Goal: Task Accomplishment & Management: Manage account settings

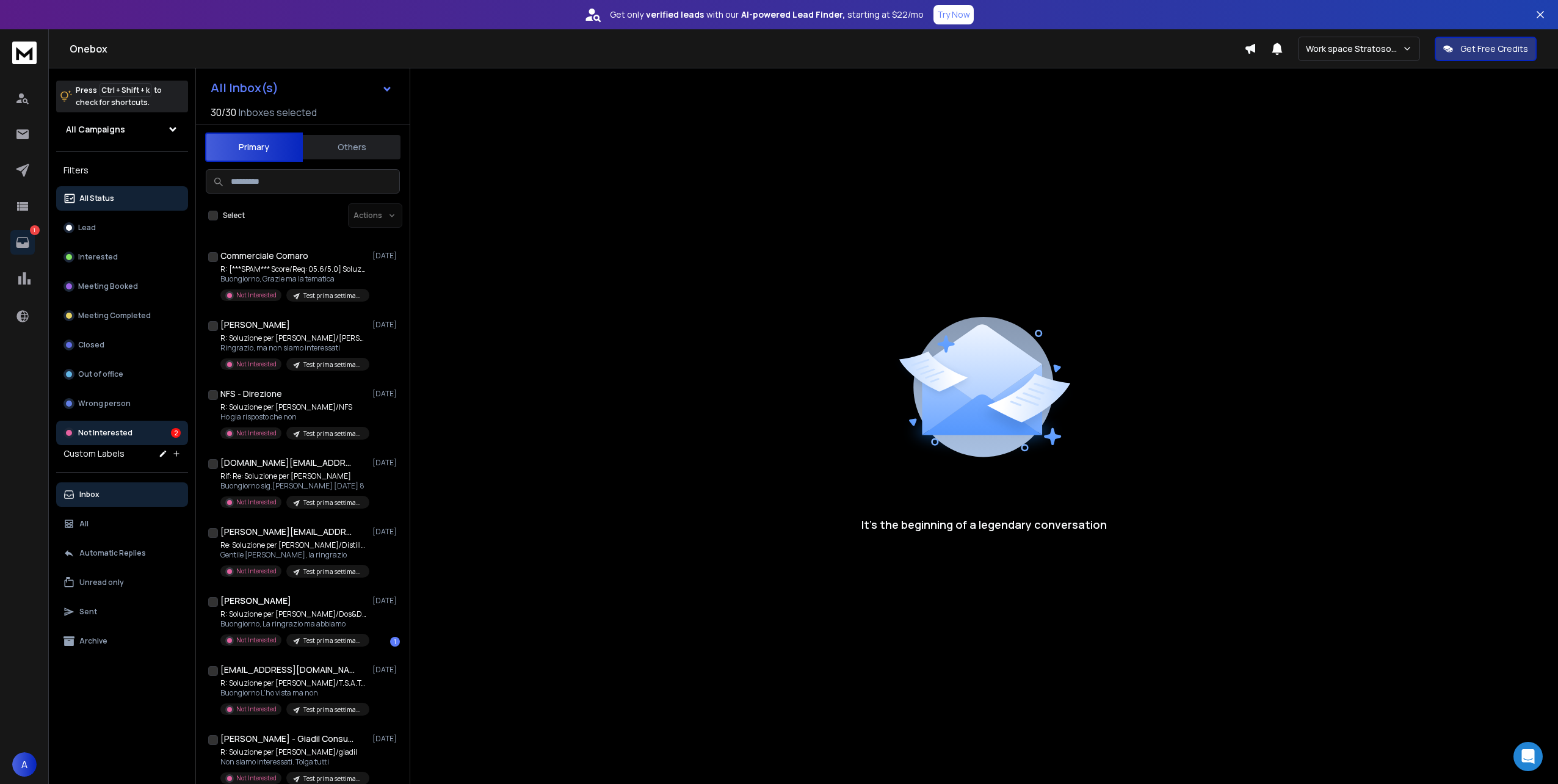
click at [109, 204] on div "All Status" at bounding box center [89, 199] width 50 height 12
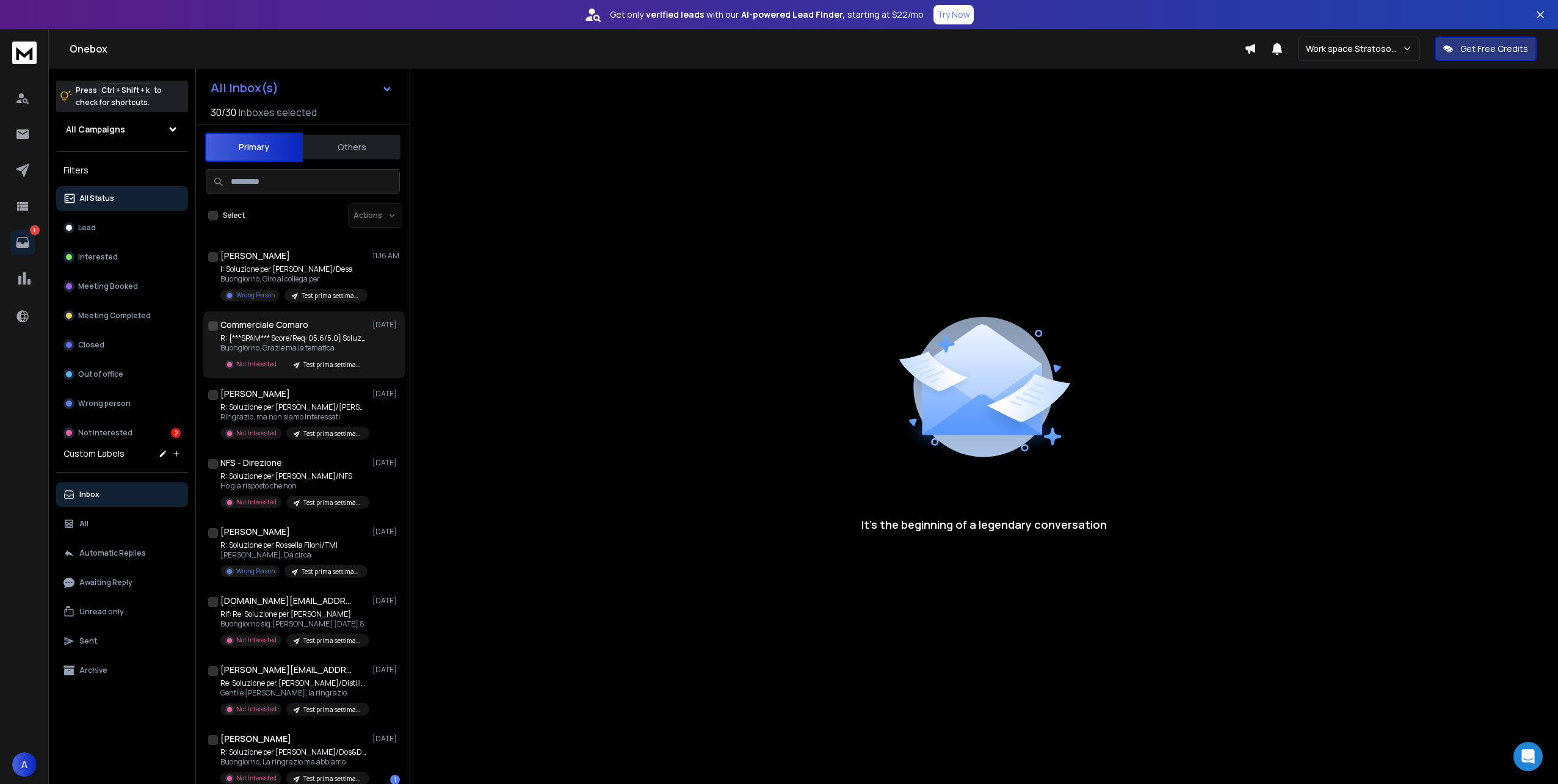
click at [271, 326] on h1 "Commerciale Comaro" at bounding box center [264, 325] width 88 height 12
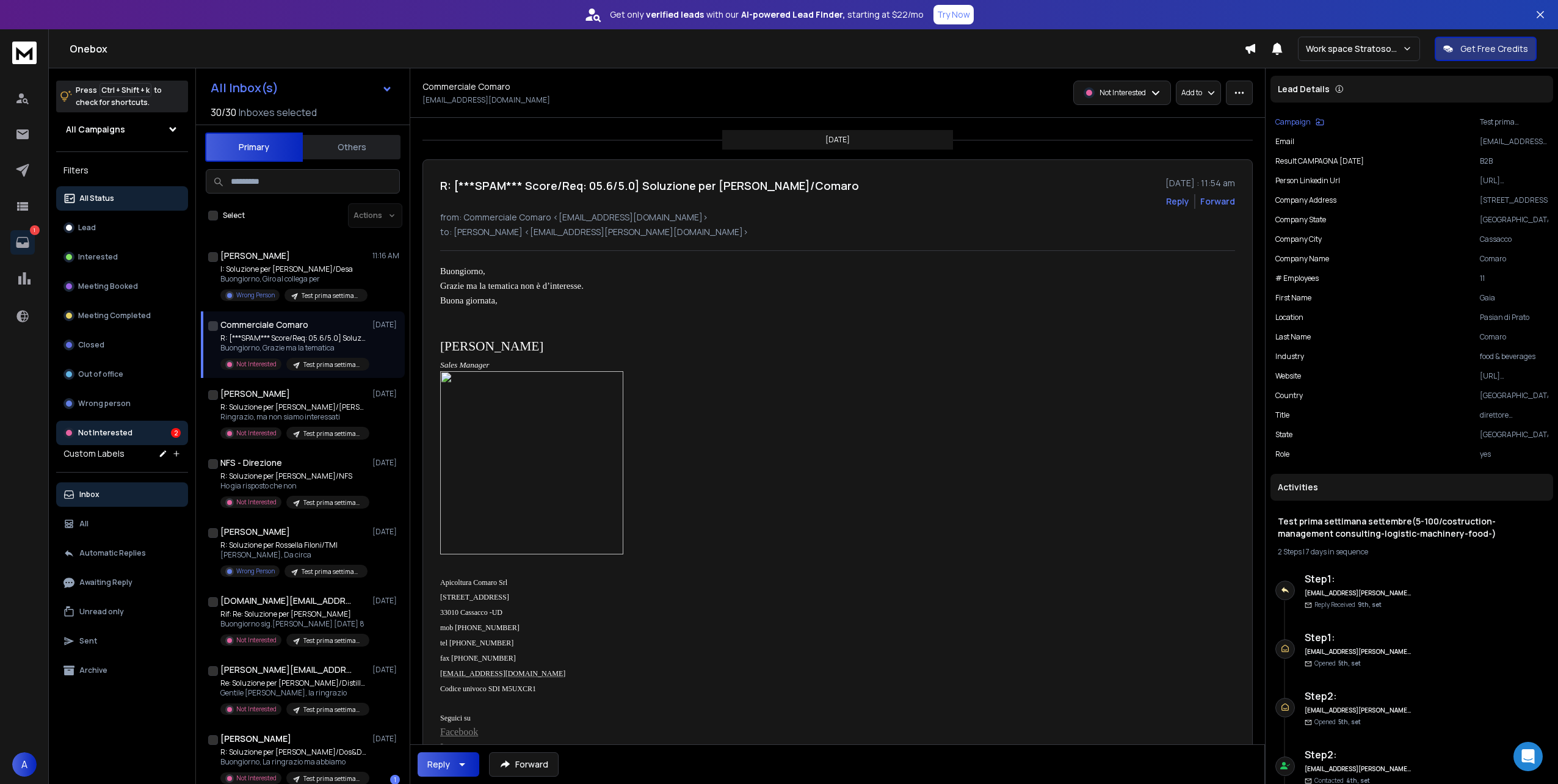
click at [118, 432] on p "Not Interested" at bounding box center [105, 432] width 54 height 10
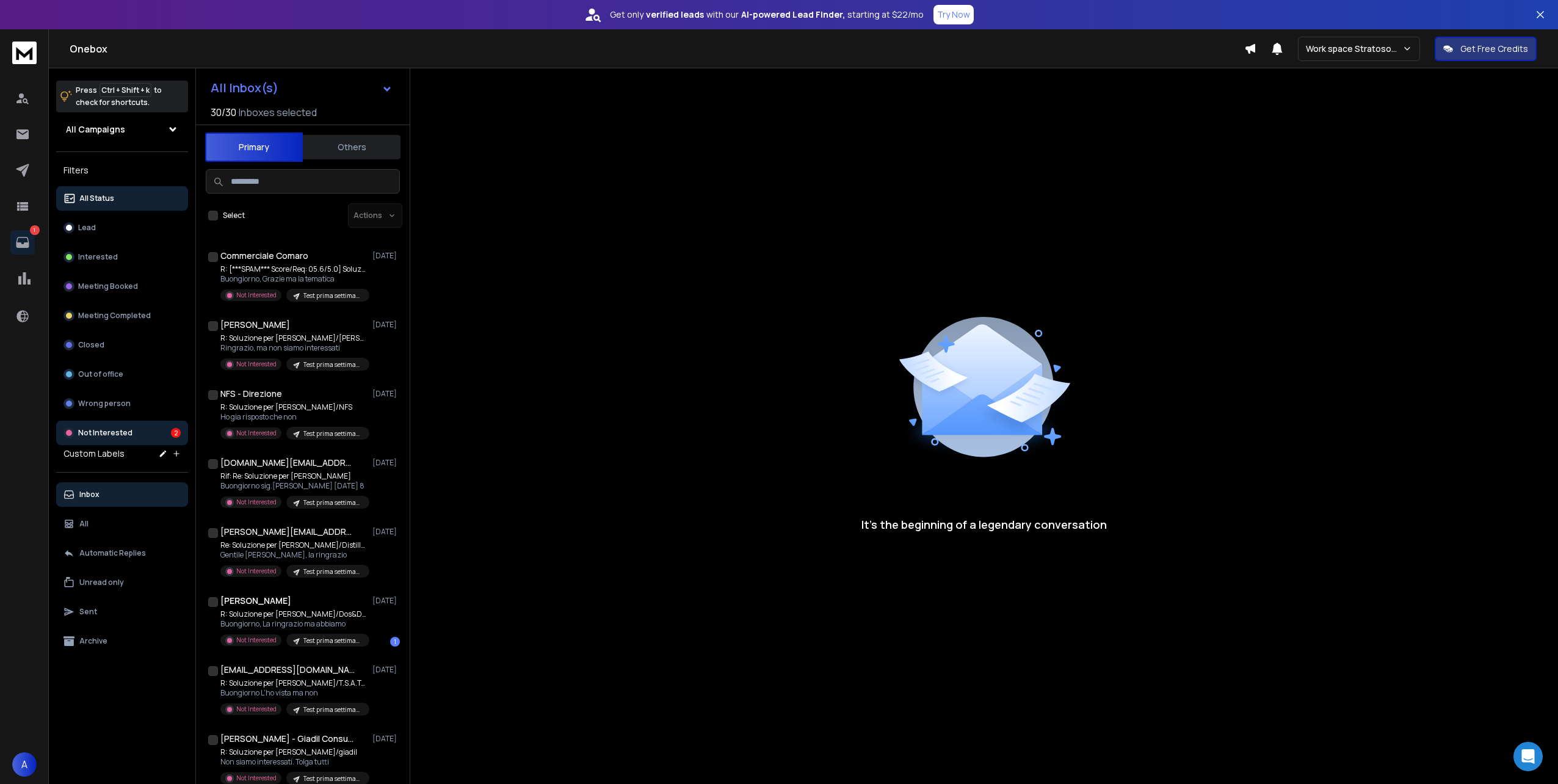
click at [127, 196] on button "All Status" at bounding box center [122, 199] width 132 height 24
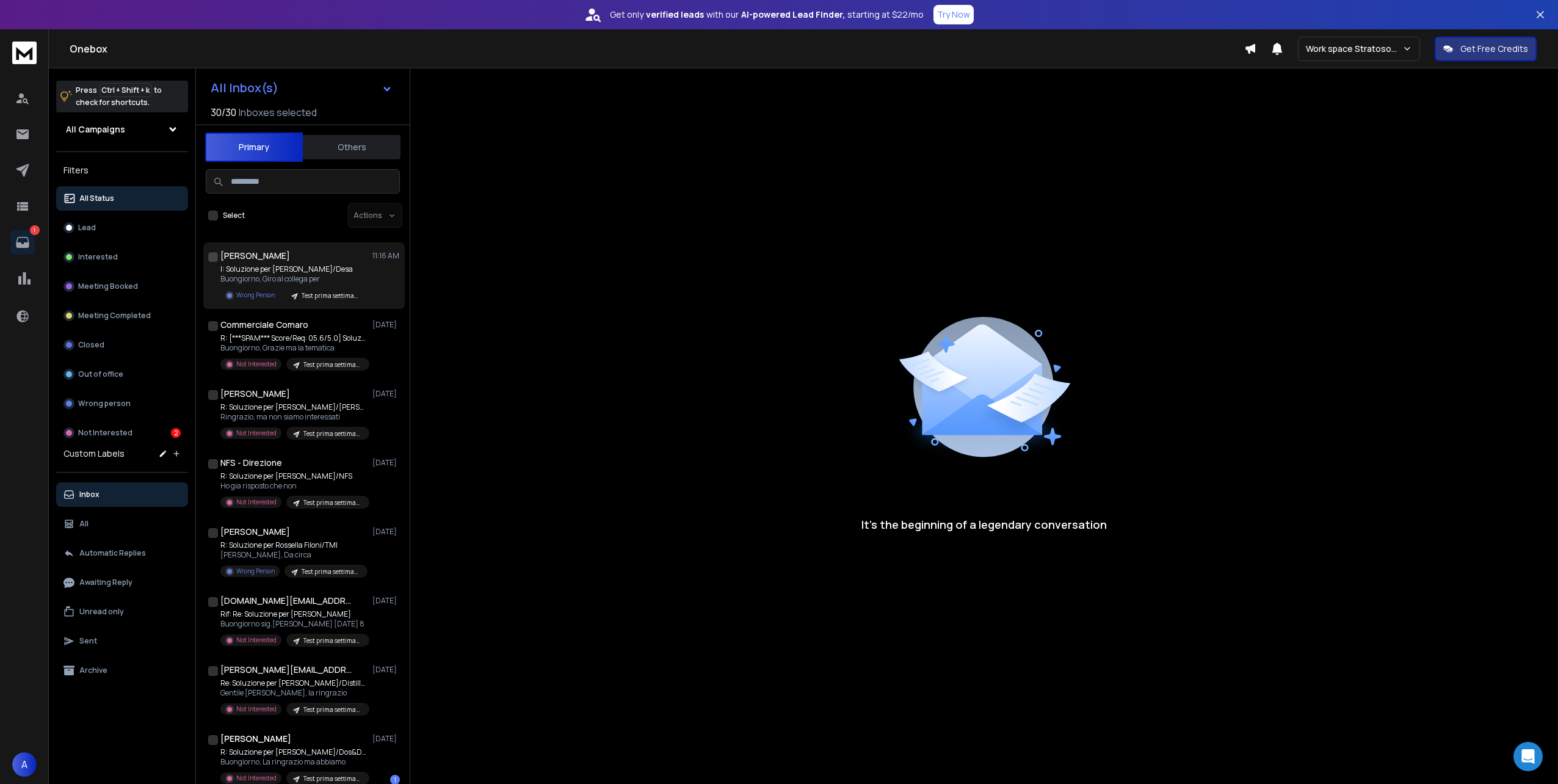
click at [287, 267] on p "I: Soluzione per [PERSON_NAME]/Desa" at bounding box center [294, 269] width 147 height 10
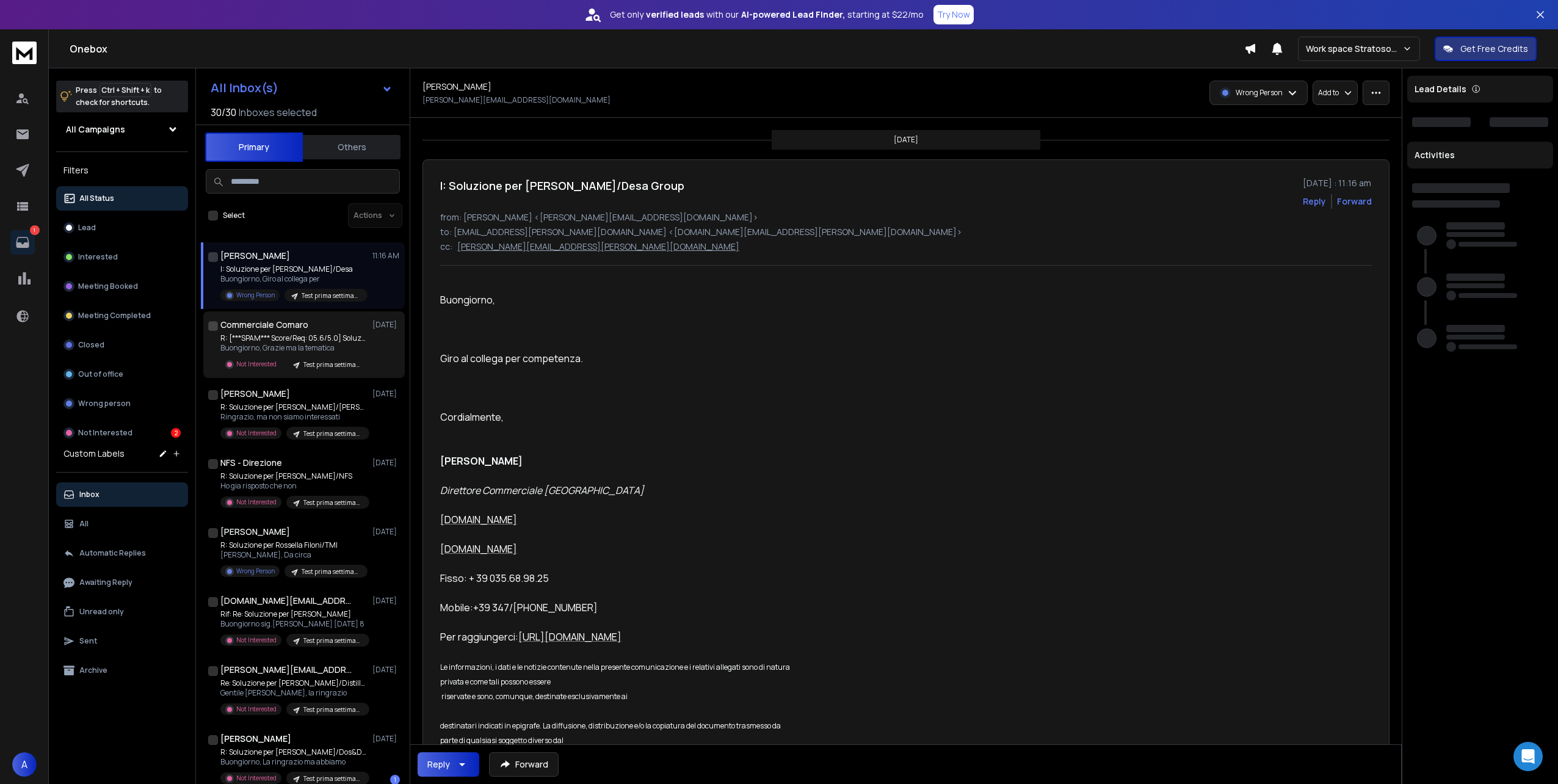
click at [286, 331] on div "Commerciale Comaro [DATE] R: [***SPAM*** Score/Req: 05.6/5.0] Soluzione Buongio…" at bounding box center [310, 345] width 180 height 52
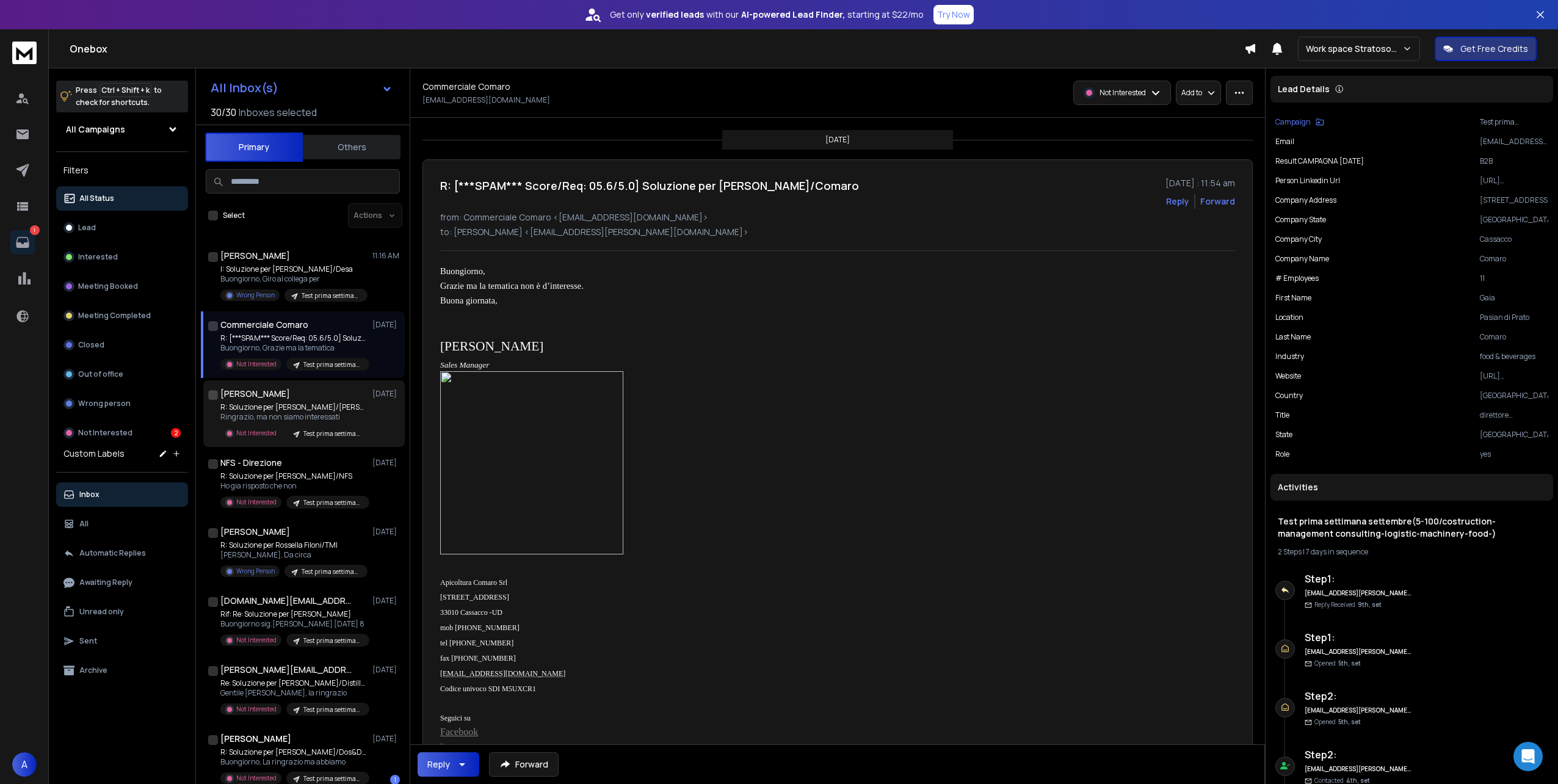
click at [294, 408] on p "R: Soluzione per [PERSON_NAME]/[PERSON_NAME]" at bounding box center [294, 407] width 147 height 10
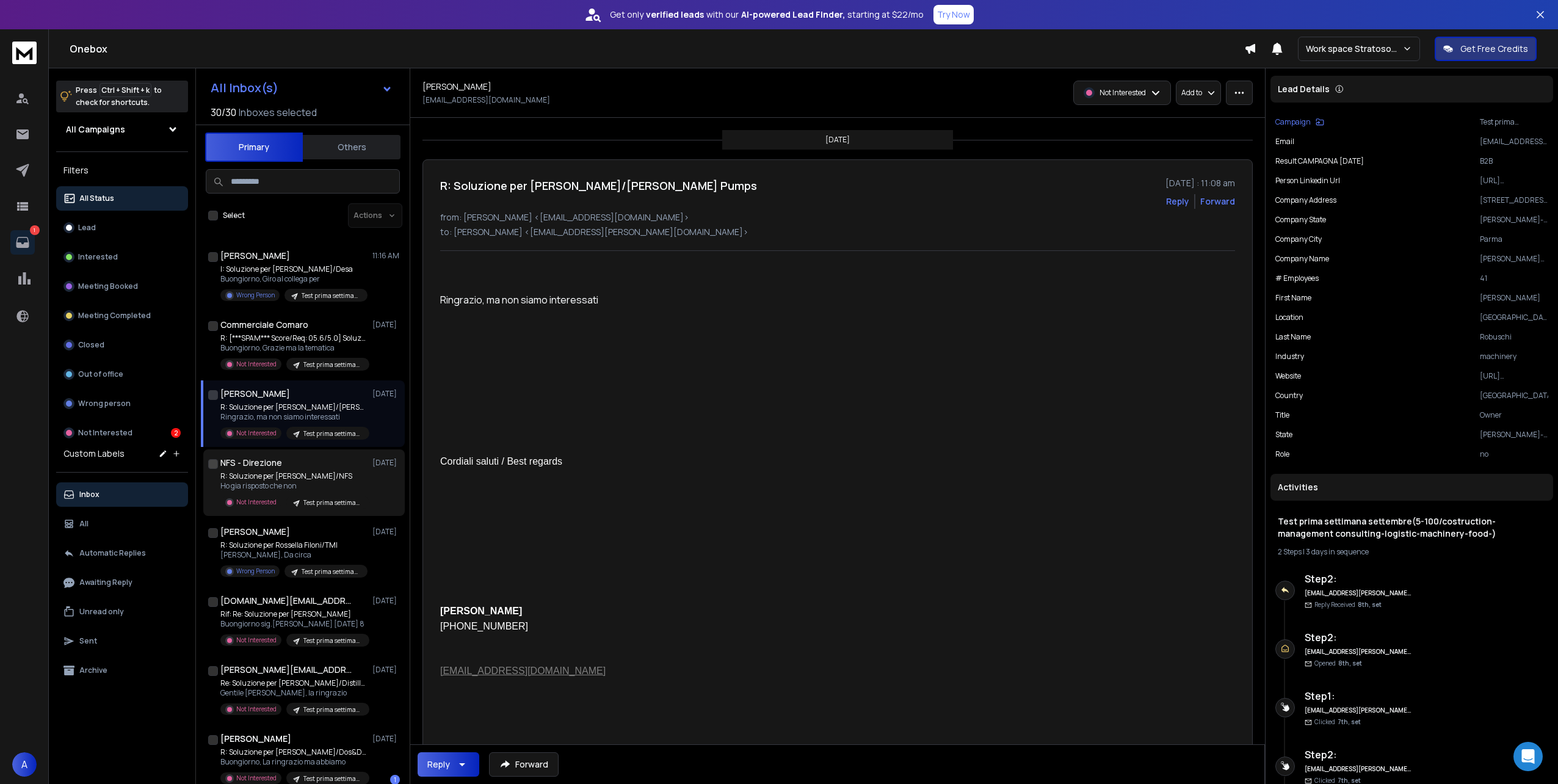
click at [299, 475] on p "R: Soluzione per [PERSON_NAME]/NFS" at bounding box center [294, 476] width 147 height 10
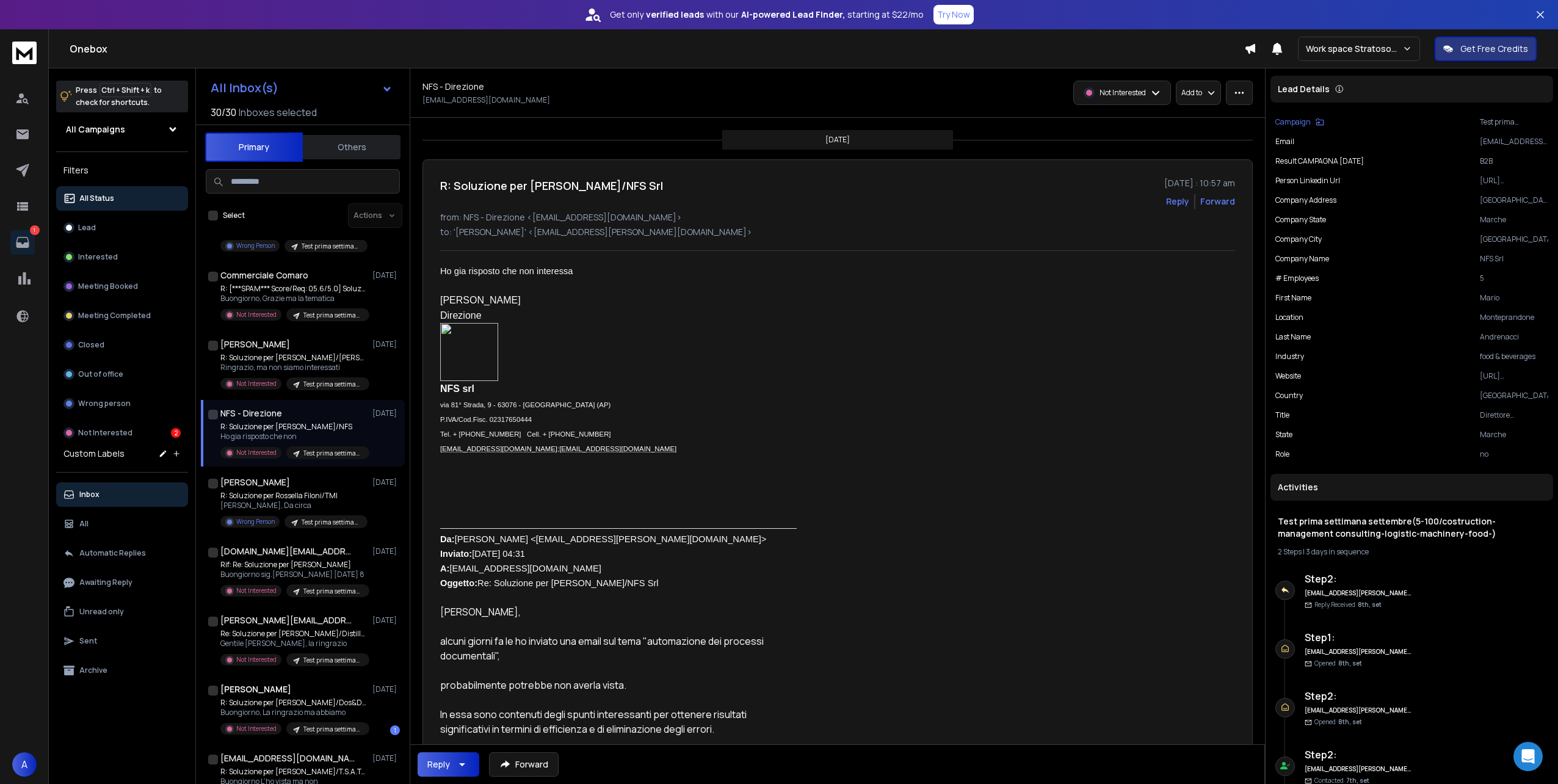
scroll to position [61, 0]
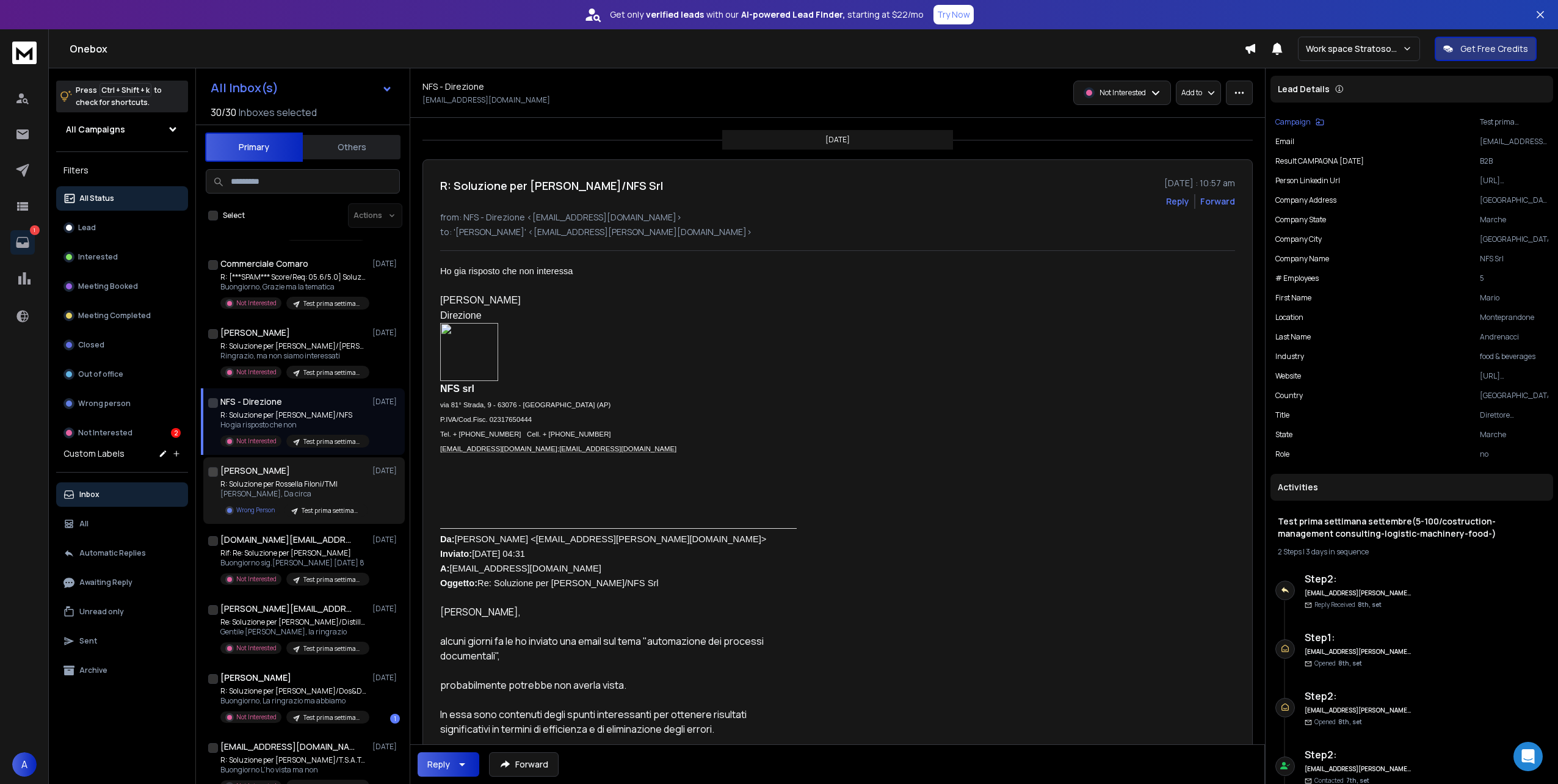
click at [293, 471] on div "Rossella Filoni [DATE]" at bounding box center [310, 471] width 180 height 12
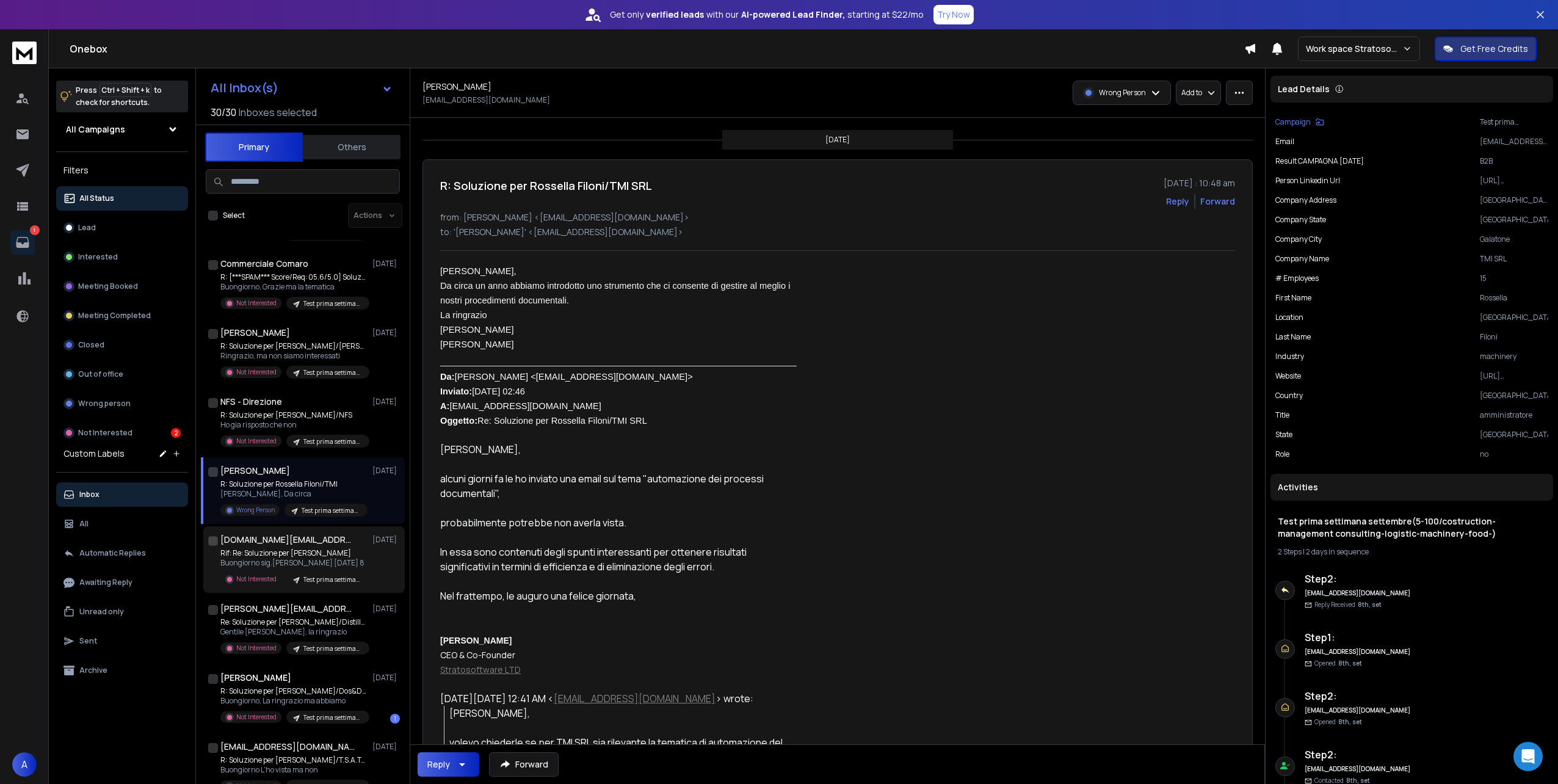
click at [294, 548] on p "Rif: Re: Soluzione per [PERSON_NAME]" at bounding box center [294, 552] width 147 height 10
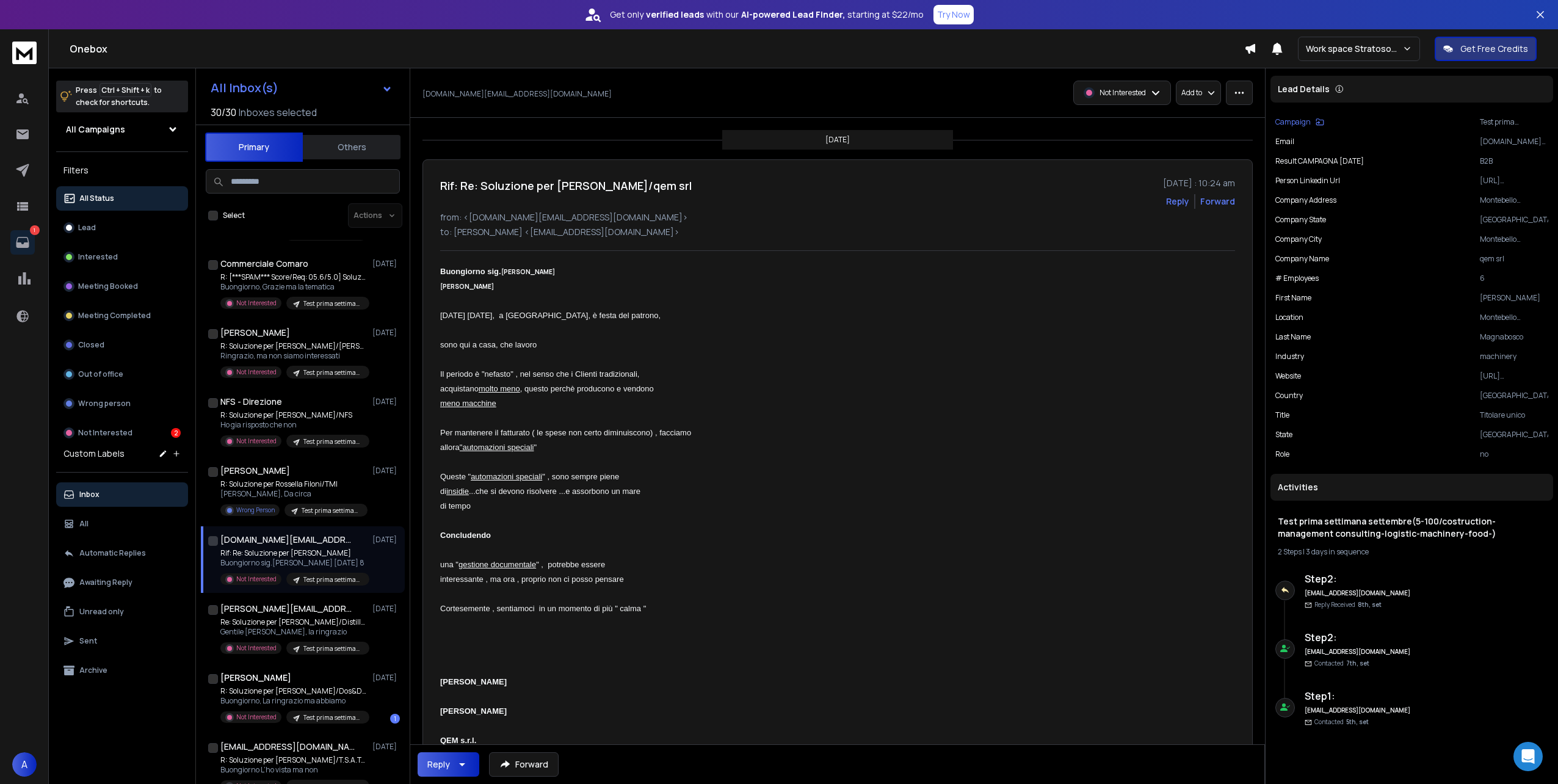
scroll to position [0, 0]
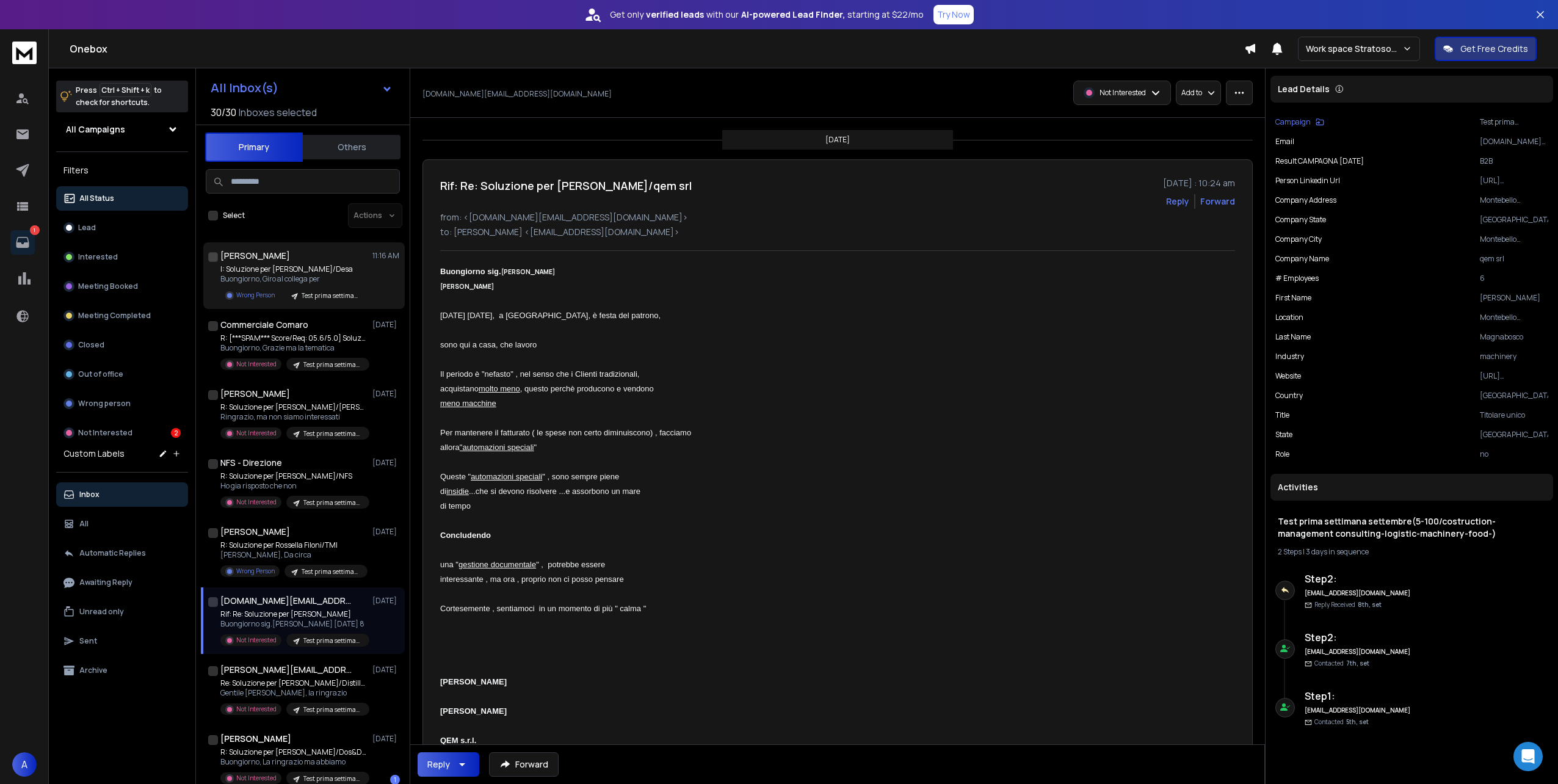
click at [272, 272] on p "I: Soluzione per [PERSON_NAME]/Desa" at bounding box center [294, 269] width 147 height 10
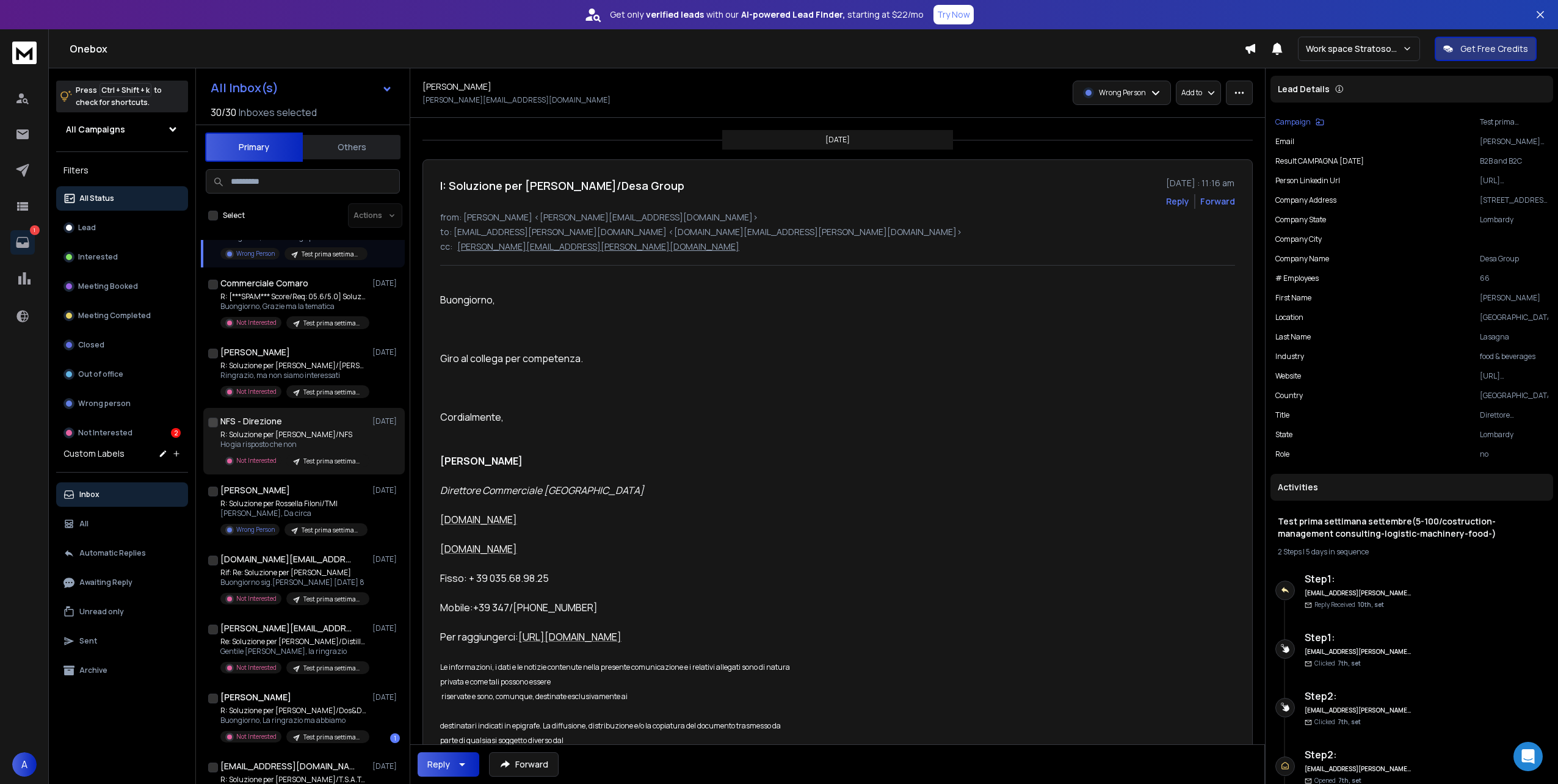
scroll to position [61, 0]
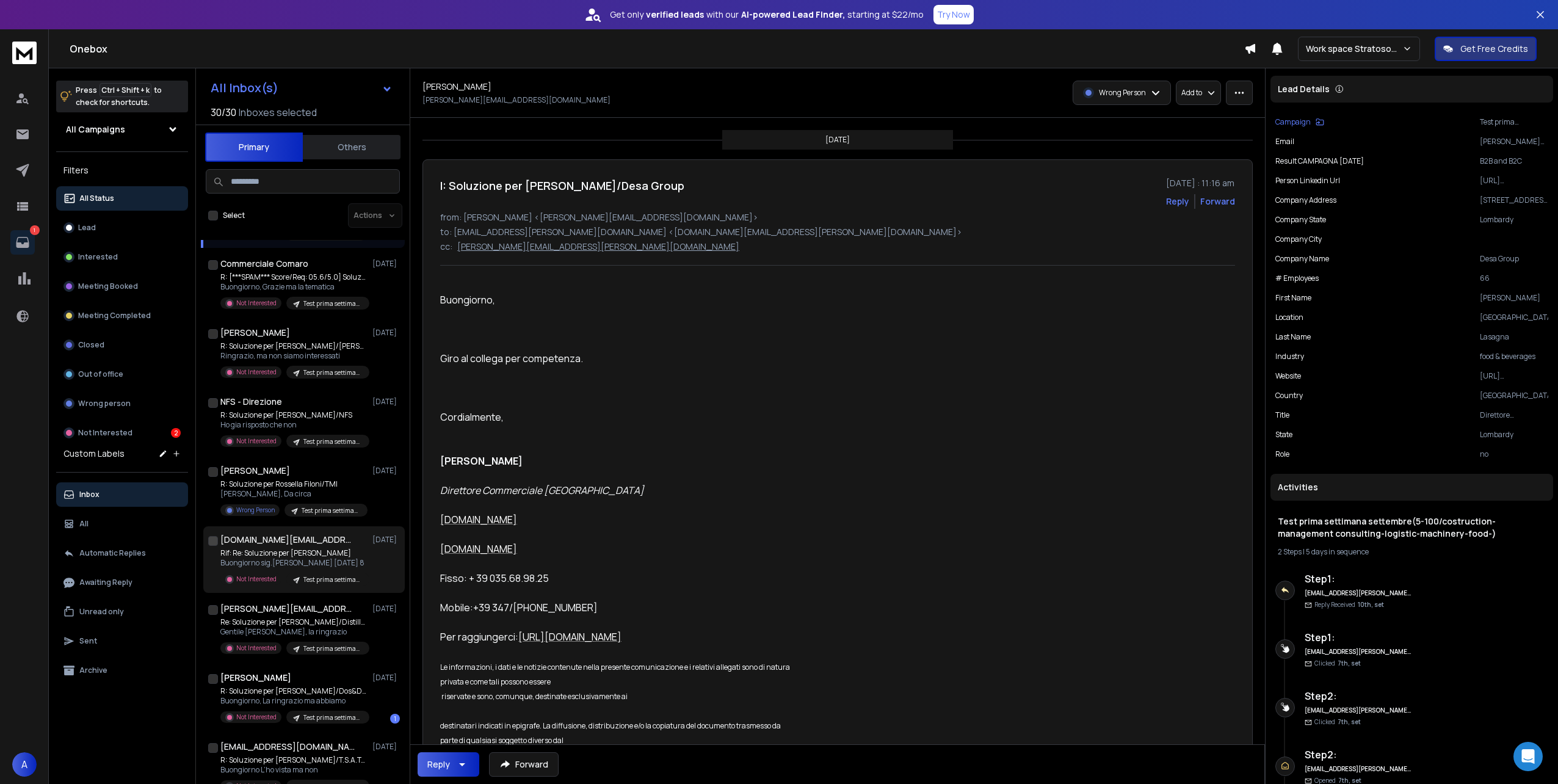
click at [306, 543] on div "[DOMAIN_NAME][EMAIL_ADDRESS][DOMAIN_NAME] [DATE]" at bounding box center [310, 539] width 180 height 12
